Goal: Task Accomplishment & Management: Use online tool/utility

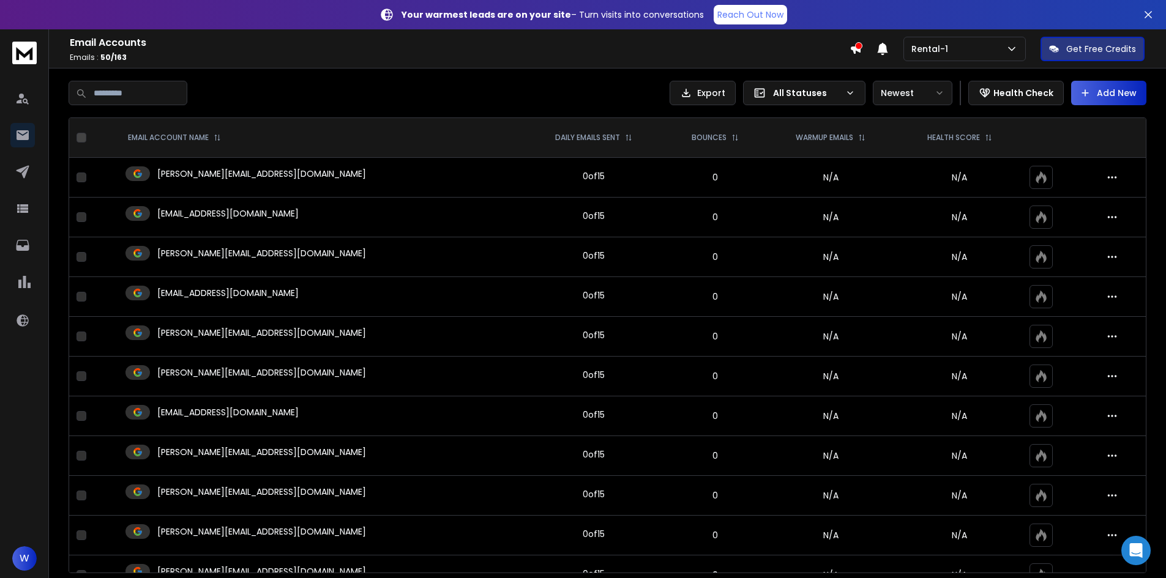
click at [1109, 94] on button "Add New" at bounding box center [1108, 93] width 75 height 24
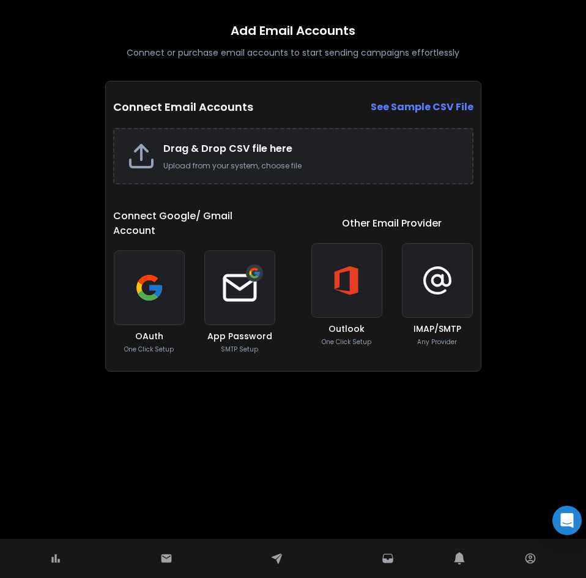
click at [137, 291] on icon at bounding box center [149, 287] width 31 height 37
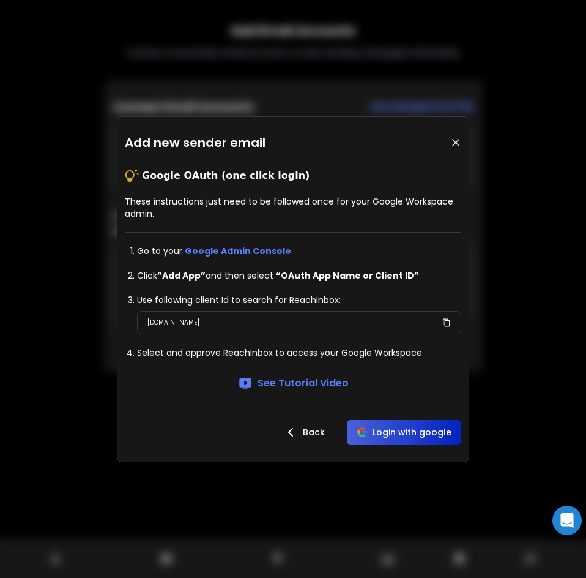
click at [418, 435] on button "Login with google" at bounding box center [404, 432] width 114 height 24
